Goal: Task Accomplishment & Management: Manage account settings

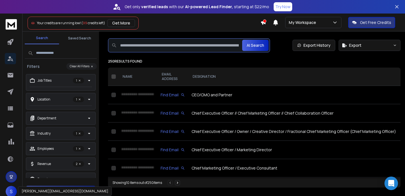
click at [9, 190] on span "S" at bounding box center [11, 191] width 11 height 11
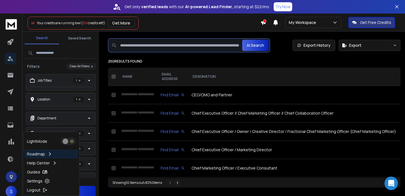
click at [278, 5] on p "Try Now" at bounding box center [283, 7] width 15 height 6
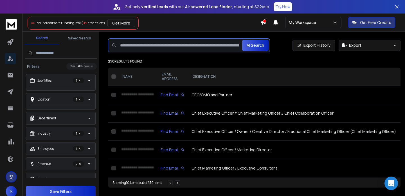
click at [279, 5] on p "Try Now" at bounding box center [283, 7] width 15 height 6
click at [207, 26] on div "Your credits are running low! ( 99 credits left) Get More" at bounding box center [146, 22] width 229 height 14
click at [12, 77] on icon at bounding box center [11, 75] width 6 height 5
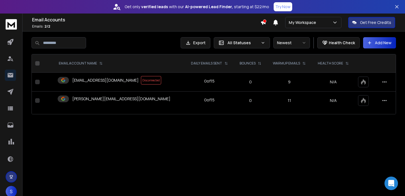
click at [276, 6] on p "Try Now" at bounding box center [283, 7] width 15 height 6
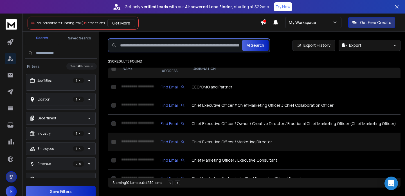
scroll to position [9, 0]
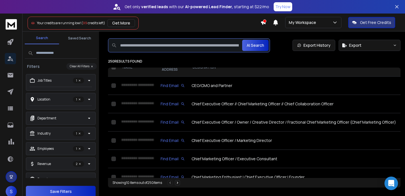
click at [356, 22] on icon "button" at bounding box center [355, 22] width 4 height 3
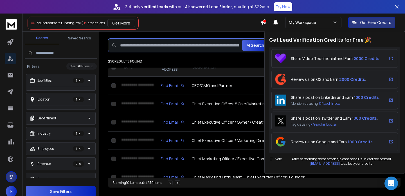
click at [216, 28] on div "Your credits are running low! ( 99 credits left) Get More" at bounding box center [146, 22] width 229 height 14
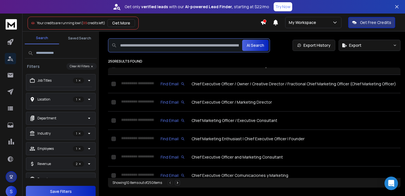
scroll to position [0, 0]
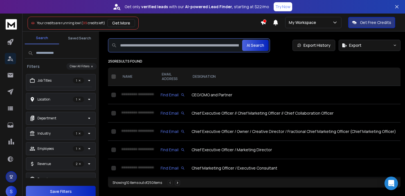
click at [10, 26] on img at bounding box center [11, 24] width 11 height 10
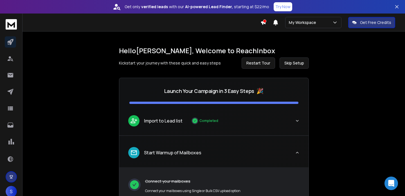
click at [397, 6] on icon at bounding box center [397, 6] width 3 height 3
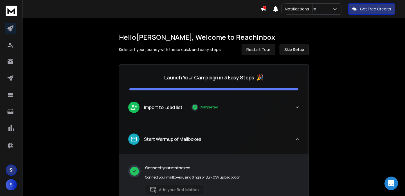
click at [265, 5] on div "My Workspace Get Free Credits" at bounding box center [328, 8] width 135 height 11
click at [265, 10] on icon at bounding box center [264, 9] width 6 height 6
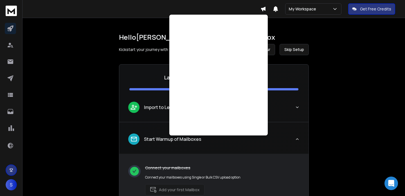
click at [81, 86] on div "Hello [PERSON_NAME] , Welcome to ReachInbox Kickstart your journey with these q…" at bounding box center [214, 158] width 365 height 268
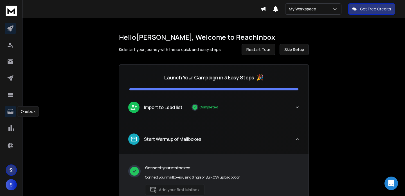
click at [10, 110] on icon at bounding box center [10, 111] width 7 height 7
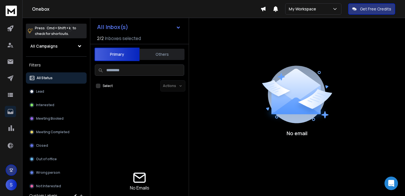
click at [60, 89] on div "All Status Lead Interested Meeting Booked Meeting Completed Closed Out of offic…" at bounding box center [56, 131] width 61 height 119
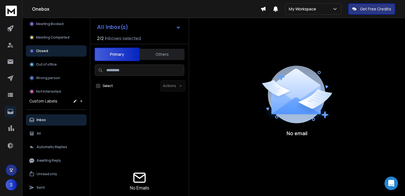
scroll to position [114, 0]
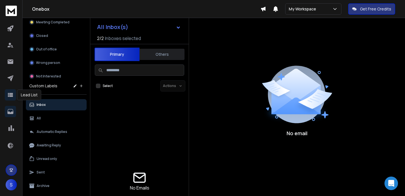
click at [11, 96] on icon at bounding box center [10, 95] width 5 height 4
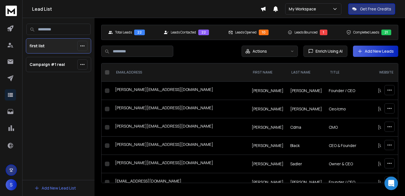
click at [62, 65] on p "Campaign #1 real" at bounding box center [47, 65] width 35 height 6
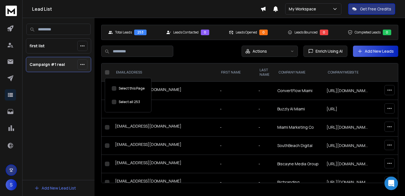
click at [106, 72] on button "Select this Page" at bounding box center [107, 72] width 5 height 5
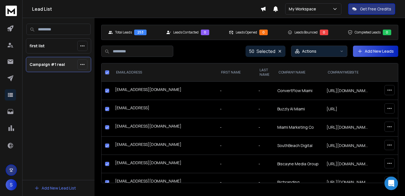
click at [330, 47] on button "Actions" at bounding box center [319, 51] width 56 height 11
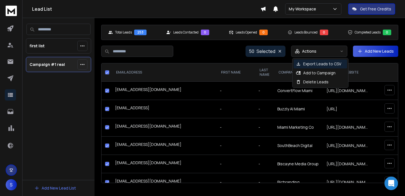
click at [325, 63] on p "Export Leads to CSV" at bounding box center [322, 64] width 38 height 6
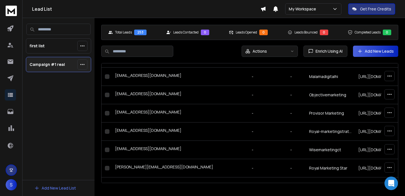
scroll to position [1092, 0]
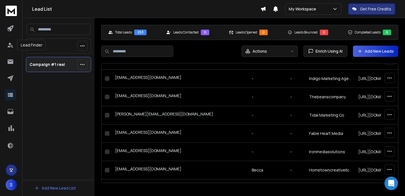
click at [6, 68] on div at bounding box center [11, 62] width 13 height 13
click at [9, 76] on icon at bounding box center [10, 78] width 7 height 7
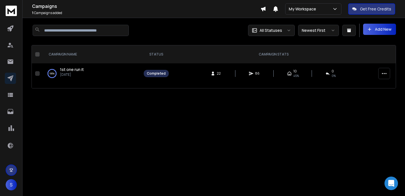
click at [250, 82] on td "22 86 10 45 % 0 0 %" at bounding box center [273, 73] width 203 height 20
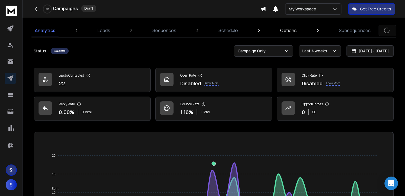
click at [292, 34] on link "Options" at bounding box center [288, 31] width 23 height 14
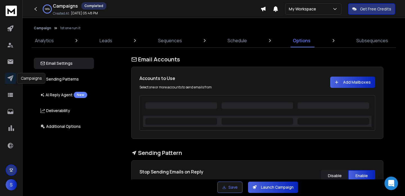
click at [8, 81] on icon at bounding box center [10, 78] width 7 height 7
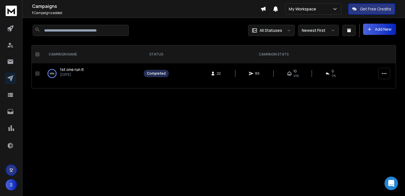
click at [385, 75] on icon "button" at bounding box center [385, 74] width 6 height 6
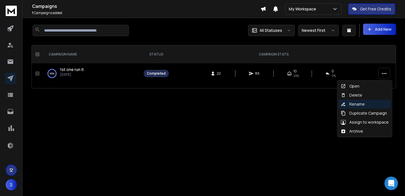
click at [287, 120] on div "Campaigns 1 Campaigns Added All Statuses Newest First Add New CAMPAIGN NAME STA…" at bounding box center [214, 122] width 365 height 196
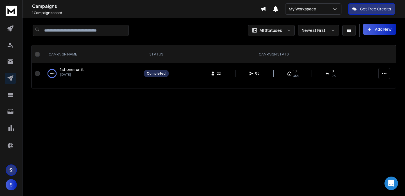
click at [78, 71] on span "1st one run it" at bounding box center [72, 69] width 24 height 5
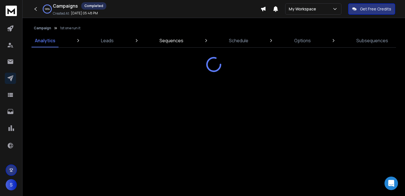
click at [184, 40] on link "Sequences" at bounding box center [171, 41] width 31 height 14
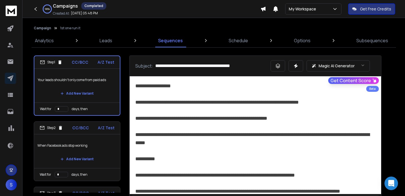
click at [341, 101] on div "**********" at bounding box center [255, 166] width 240 height 168
click at [332, 121] on div "**********" at bounding box center [255, 166] width 240 height 168
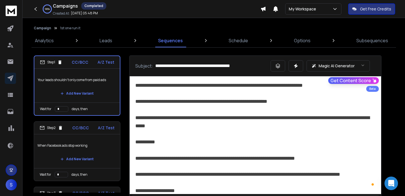
scroll to position [18, 0]
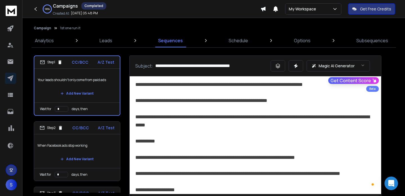
click at [202, 146] on div "**********" at bounding box center [255, 148] width 240 height 168
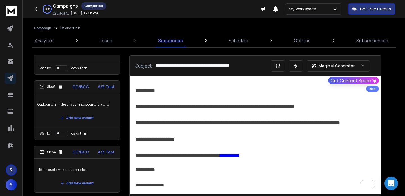
scroll to position [0, 0]
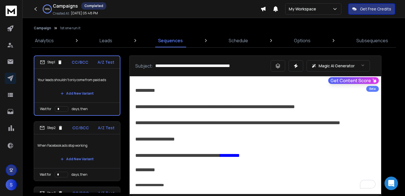
click at [179, 93] on div "**********" at bounding box center [255, 98] width 240 height 168
